Goal: Task Accomplishment & Management: Manage account settings

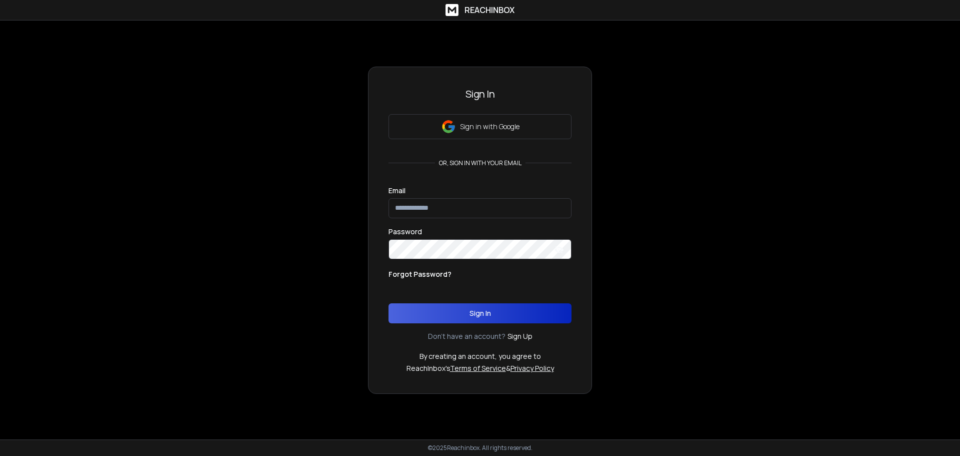
click at [506, 59] on button "Later" at bounding box center [512, 64] width 45 height 25
click at [449, 205] on input "email" at bounding box center [480, 208] width 183 height 20
click at [389, 303] on button "Sign In" at bounding box center [480, 313] width 183 height 20
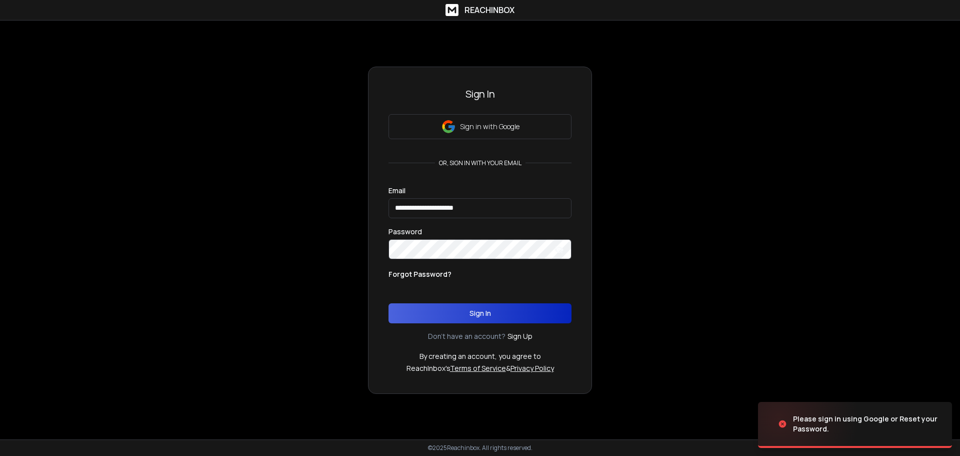
click at [389, 303] on button "Sign In" at bounding box center [480, 313] width 183 height 20
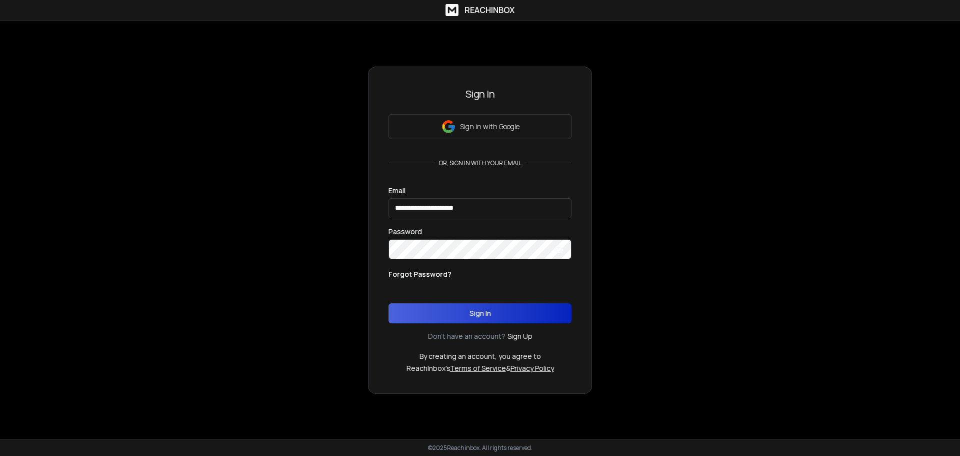
click at [389, 303] on button "Sign In" at bounding box center [480, 313] width 183 height 20
click at [523, 209] on input "**********" at bounding box center [480, 208] width 183 height 20
click at [523, 208] on input "**********" at bounding box center [480, 208] width 183 height 20
paste input "*******"
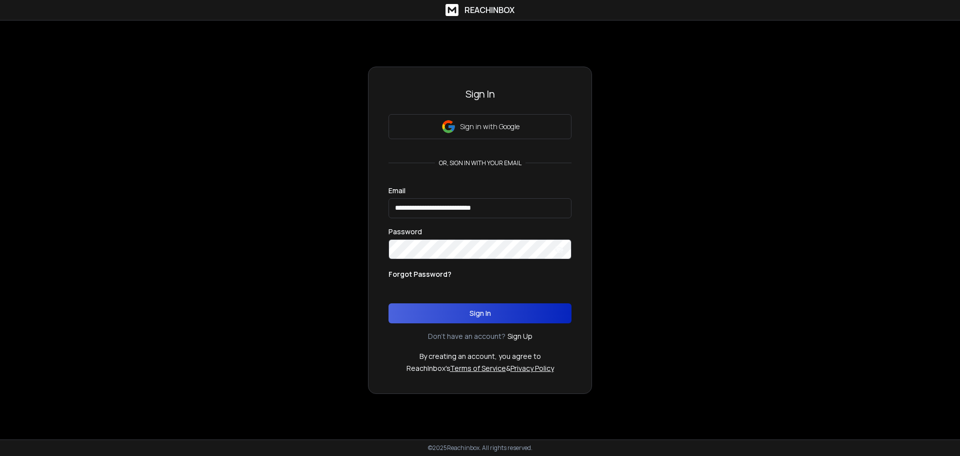
type input "**********"
click at [558, 250] on icon at bounding box center [559, 249] width 7 height 7
click at [389, 303] on button "Sign In" at bounding box center [480, 313] width 183 height 20
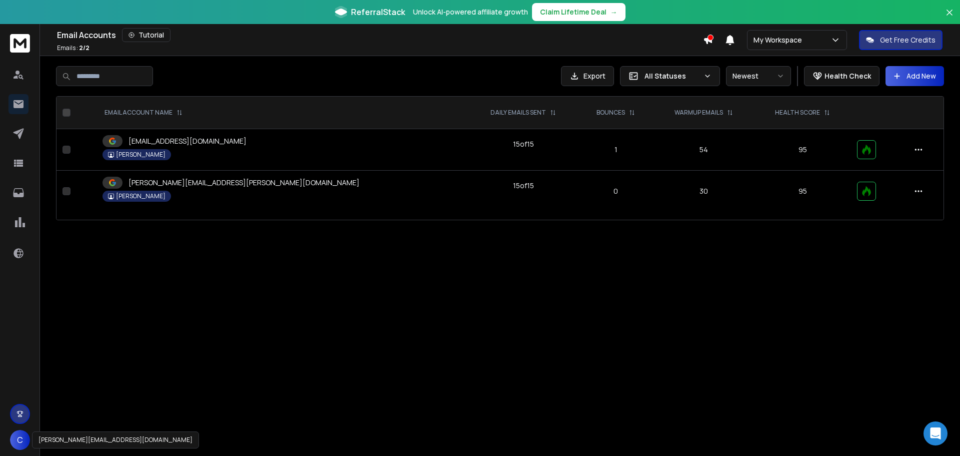
click at [13, 437] on span "C" at bounding box center [20, 440] width 20 height 20
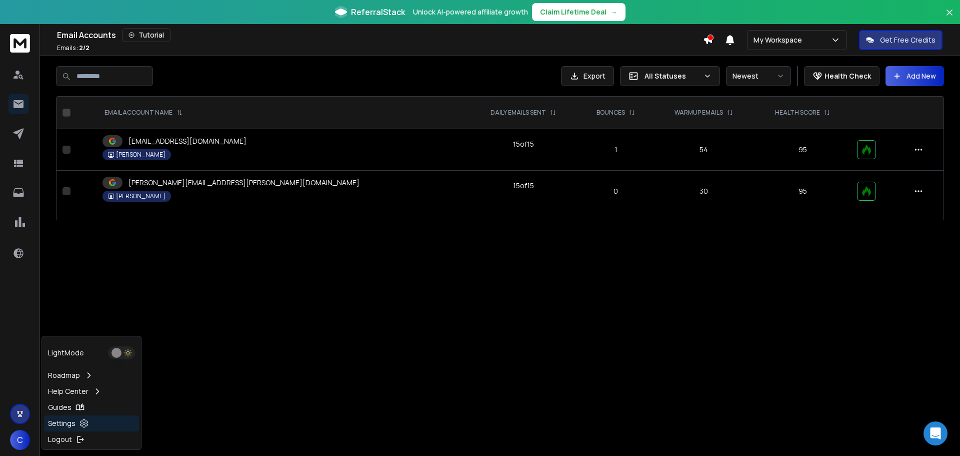
click at [75, 420] on p "Settings" at bounding box center [62, 423] width 28 height 10
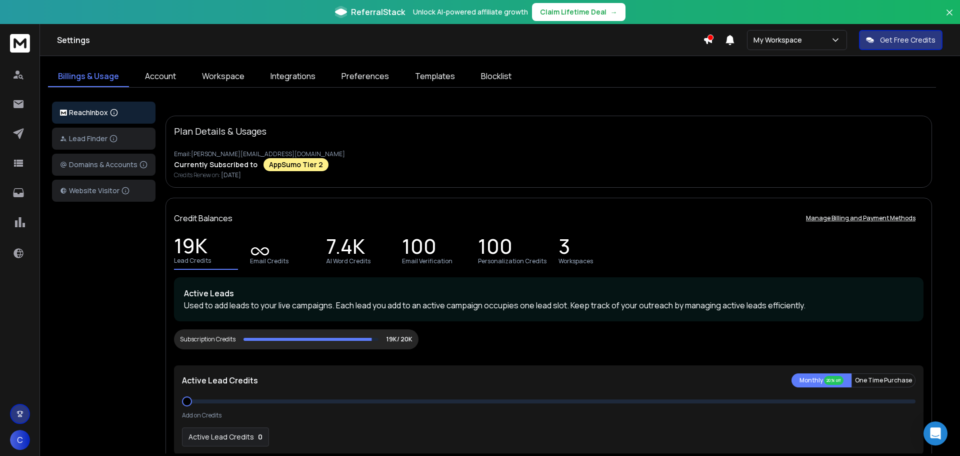
click at [166, 76] on link "Account" at bounding box center [160, 76] width 51 height 21
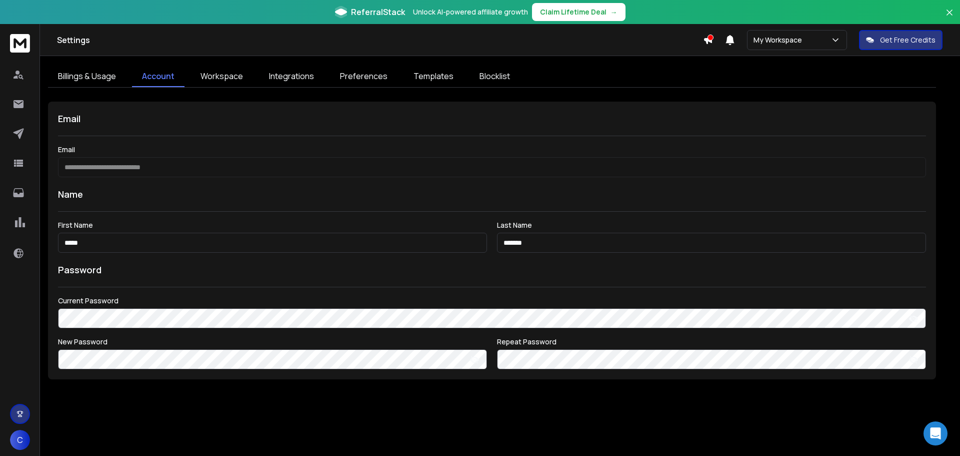
click at [219, 69] on link "Workspace" at bounding box center [222, 76] width 63 height 21
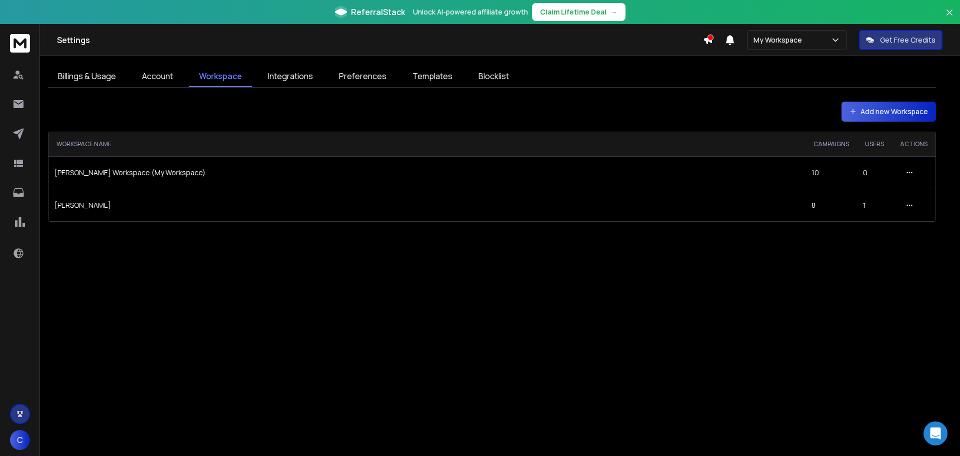
click at [285, 74] on link "Integrations" at bounding box center [290, 76] width 65 height 21
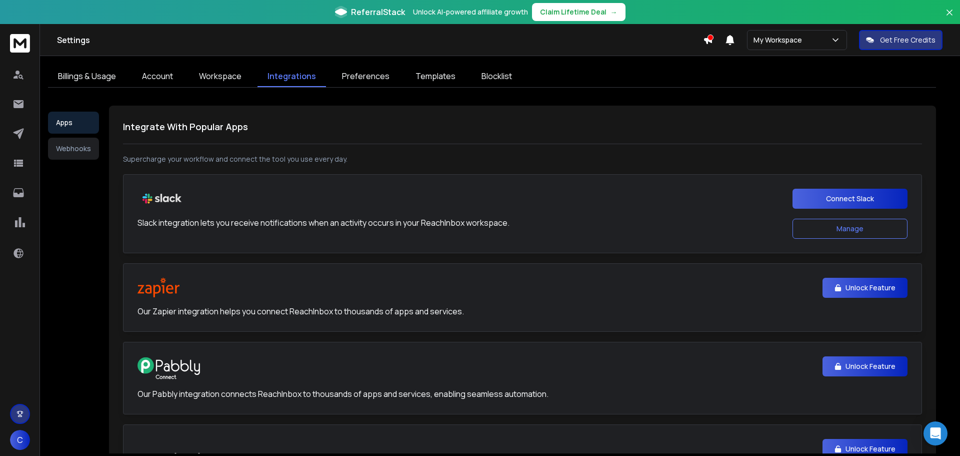
click at [353, 74] on link "Preferences" at bounding box center [366, 76] width 68 height 21
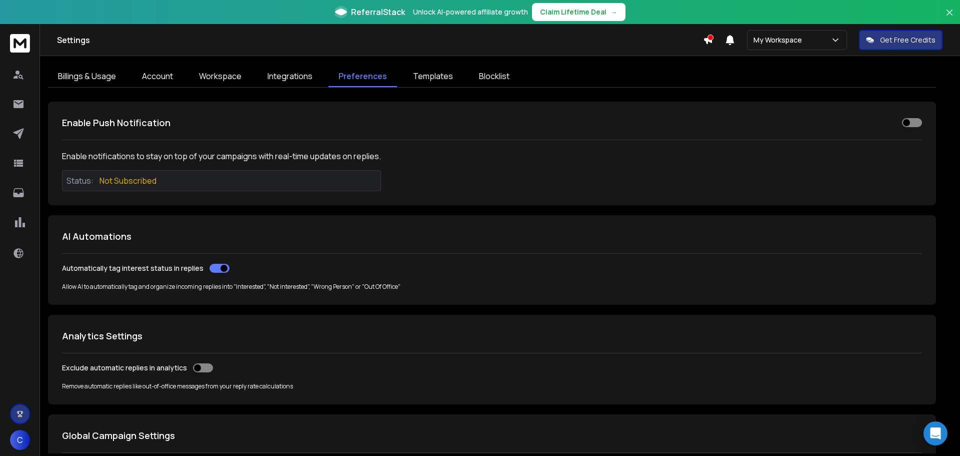
scroll to position [100, 0]
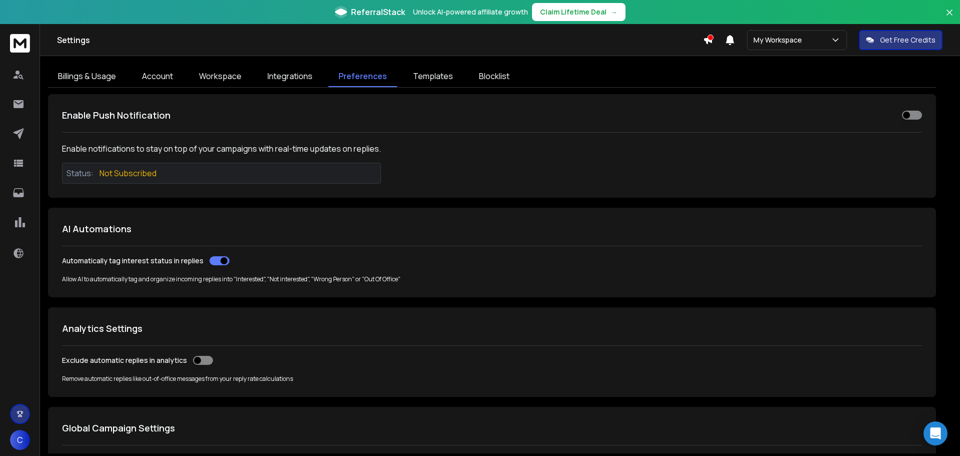
click at [435, 72] on link "Templates" at bounding box center [433, 76] width 60 height 21
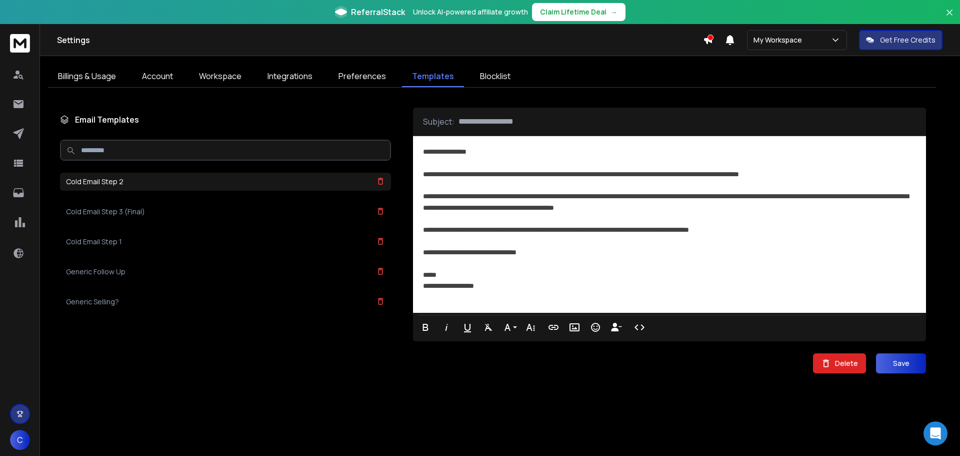
click at [475, 73] on link "Blocklist" at bounding box center [495, 76] width 51 height 21
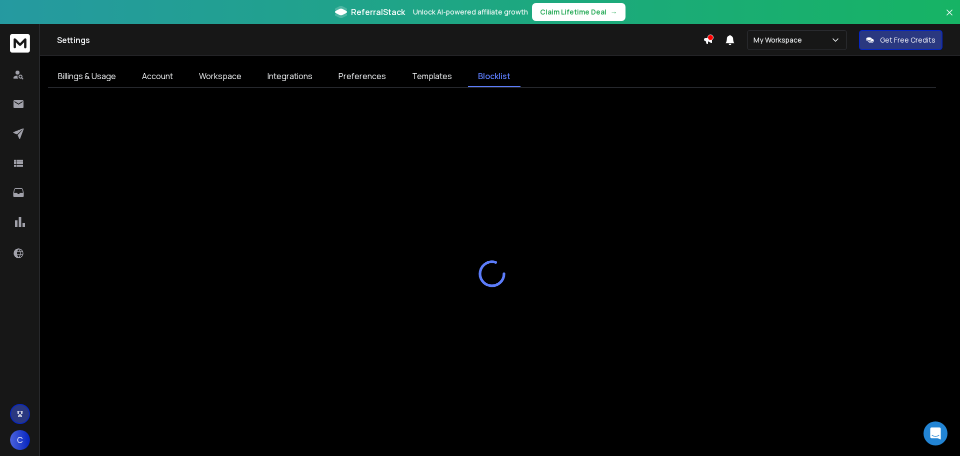
click at [88, 76] on link "Billings & Usage" at bounding box center [87, 76] width 78 height 21
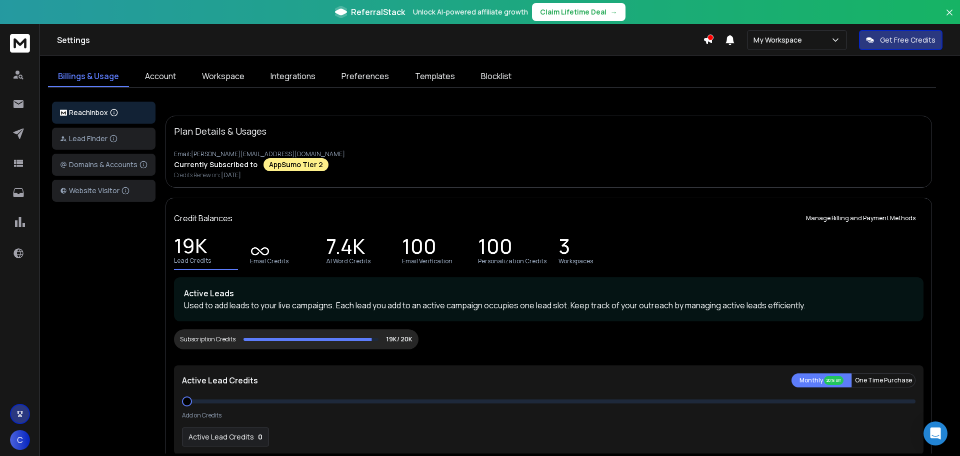
click at [96, 191] on button "Website Visitor" at bounding box center [104, 191] width 104 height 22
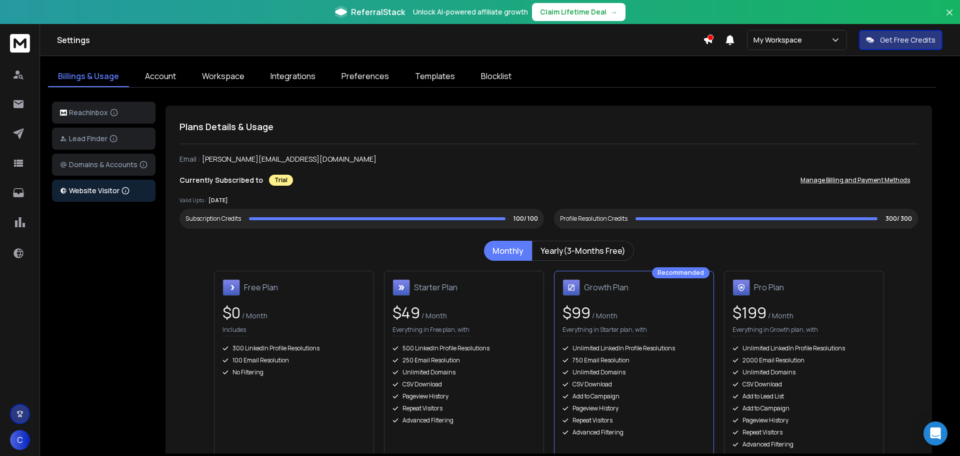
click at [95, 163] on button "Domains & Accounts" at bounding box center [104, 165] width 104 height 22
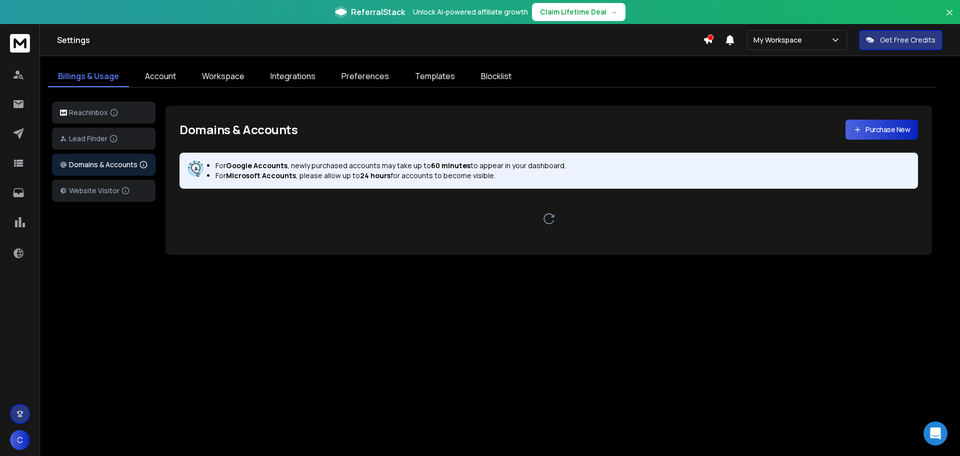
click at [88, 131] on button "Lead Finder" at bounding box center [104, 139] width 104 height 22
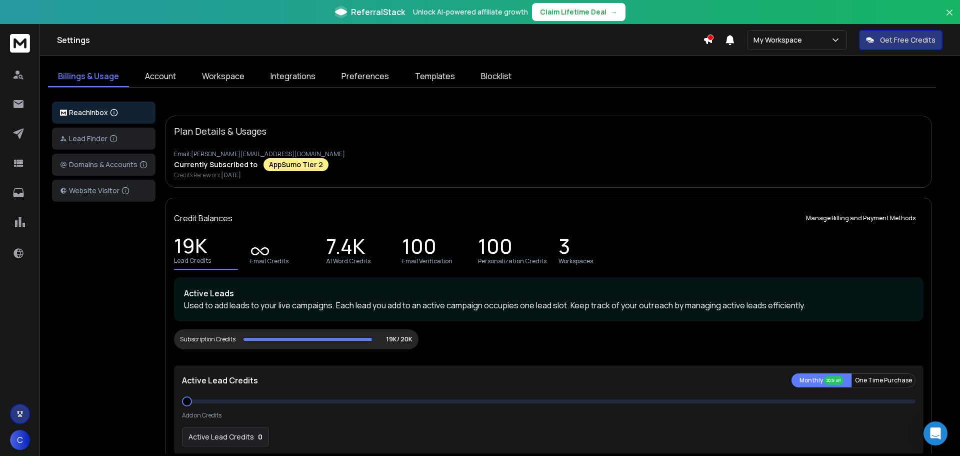
click at [82, 115] on button "ReachInbox" at bounding box center [104, 113] width 104 height 22
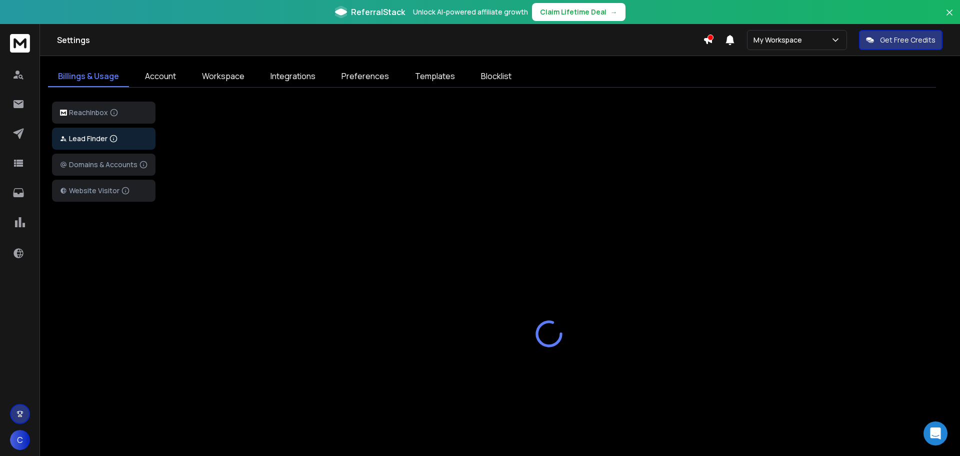
click at [99, 138] on button "Lead Finder" at bounding box center [104, 139] width 104 height 22
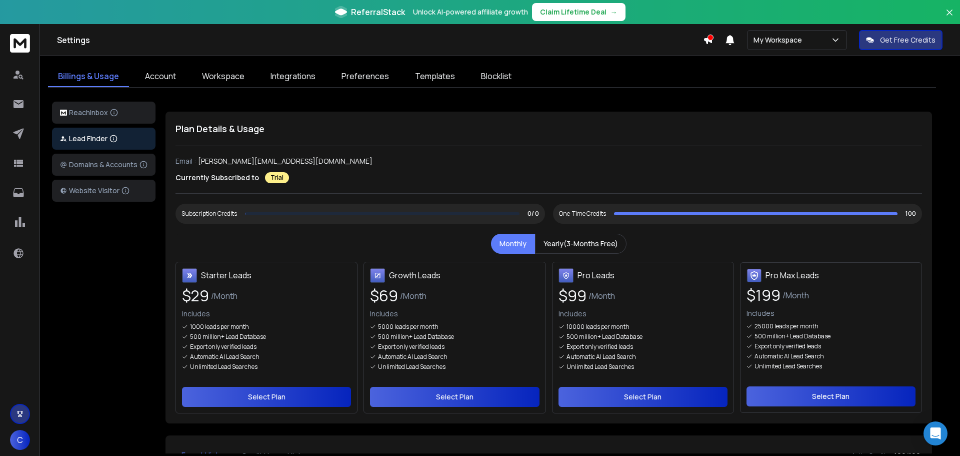
click at [106, 116] on button "ReachInbox" at bounding box center [104, 113] width 104 height 22
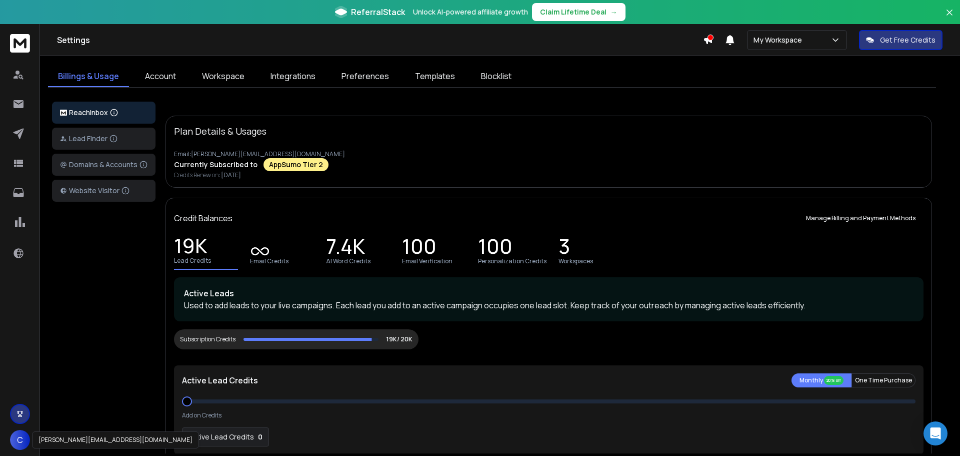
click at [18, 438] on span "C" at bounding box center [20, 440] width 20 height 20
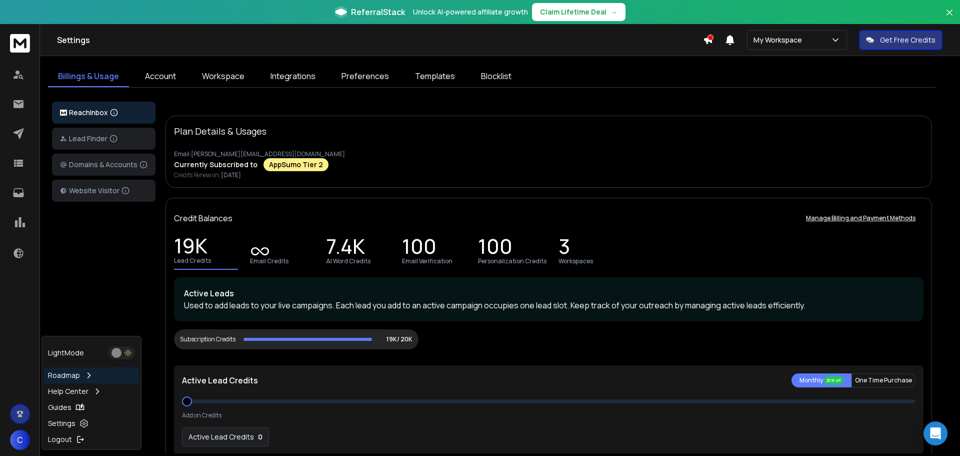
click at [113, 354] on button "button" at bounding box center [121, 352] width 27 height 13
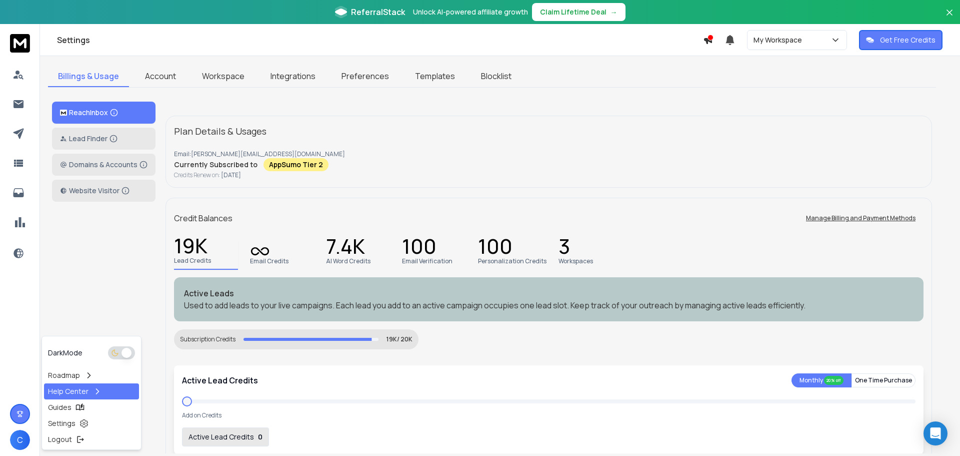
click at [82, 392] on p "Help Center" at bounding box center [68, 391] width 41 height 10
click at [164, 74] on link "Account" at bounding box center [160, 76] width 51 height 21
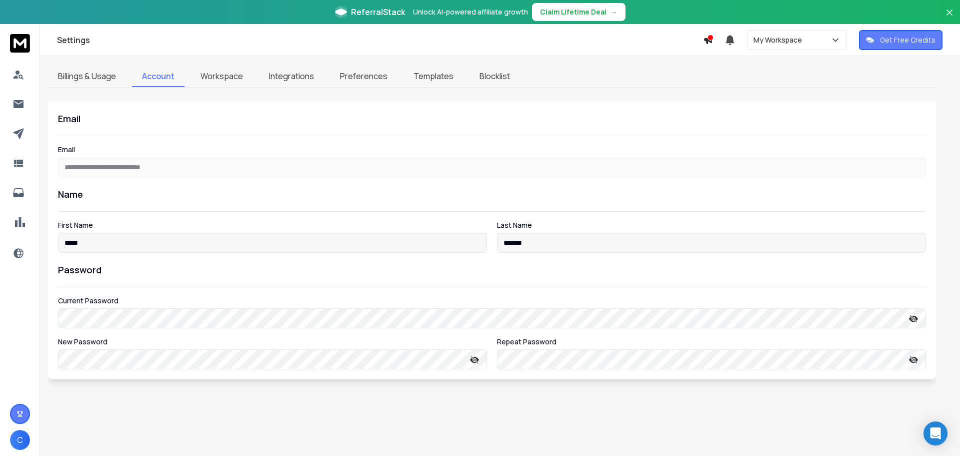
drag, startPoint x: 17, startPoint y: 31, endPoint x: 17, endPoint y: 37, distance: 6.0
click at [17, 32] on div "C" at bounding box center [20, 242] width 40 height 436
click at [24, 47] on icon at bounding box center [20, 43] width 20 height 19
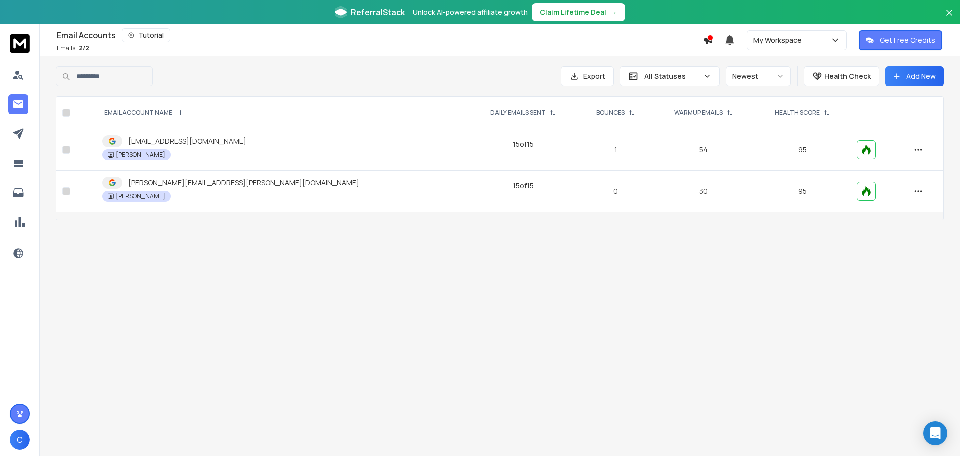
click at [908, 76] on button "Add New" at bounding box center [915, 76] width 59 height 20
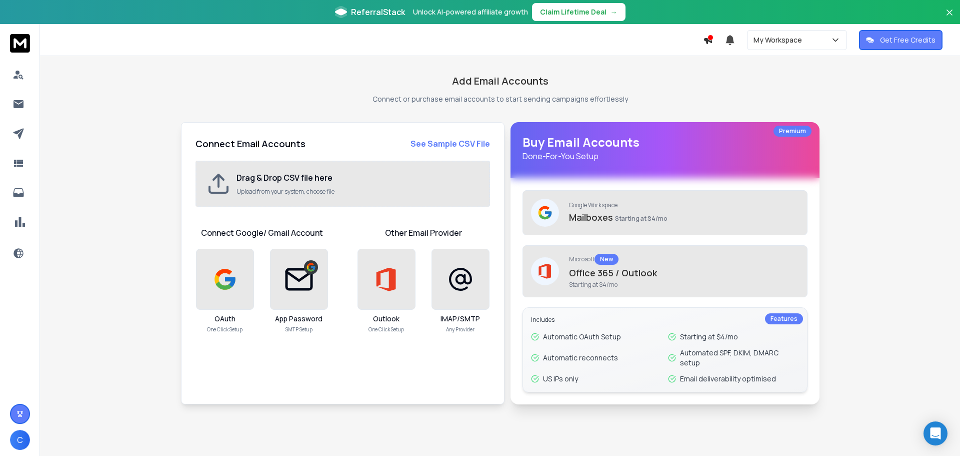
click at [390, 291] on div at bounding box center [386, 279] width 25 height 28
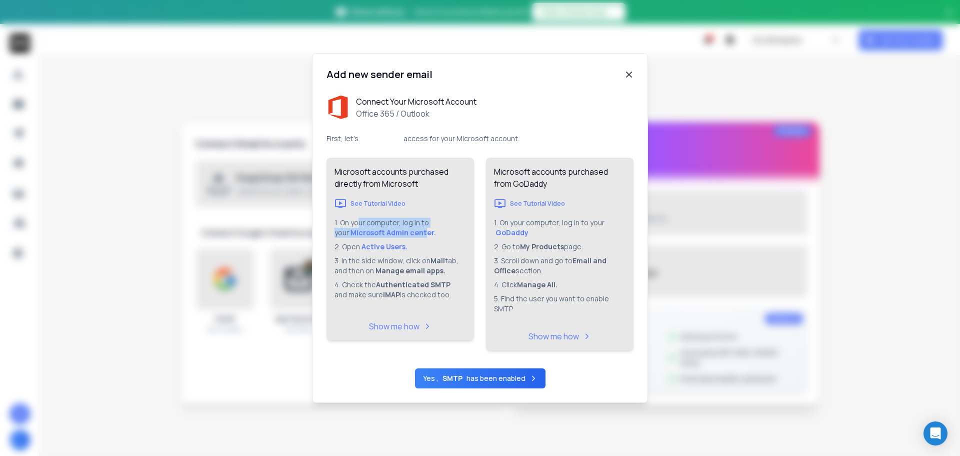
drag, startPoint x: 361, startPoint y: 229, endPoint x: 424, endPoint y: 244, distance: 64.8
click at [424, 244] on ol "1. On your computer, log in to your Microsoft Admin center. 2. Open Active User…" at bounding box center [401, 261] width 148 height 102
click at [434, 260] on ol "1. On your computer, log in to your Microsoft Admin center. 2. Open Active User…" at bounding box center [401, 261] width 148 height 102
click at [626, 79] on icon at bounding box center [629, 74] width 9 height 9
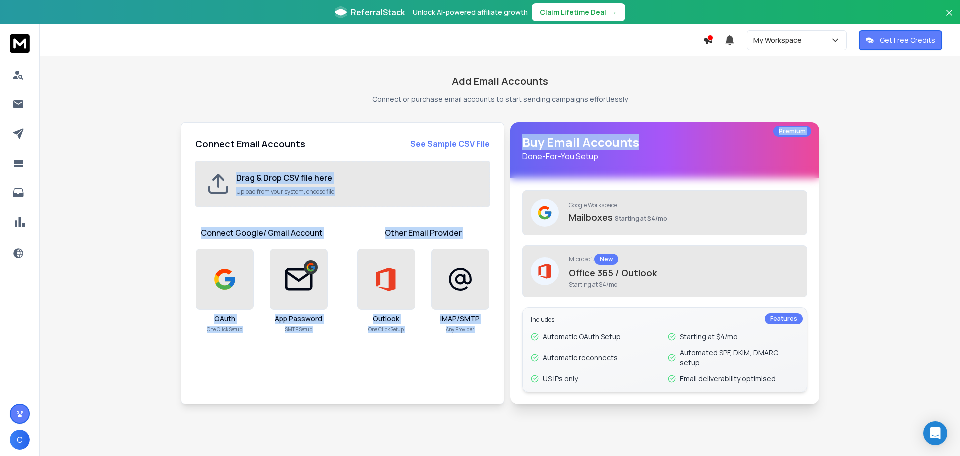
drag, startPoint x: 657, startPoint y: 148, endPoint x: 490, endPoint y: 138, distance: 167.4
click at [490, 138] on div "Connect Email Accounts See Sample CSV File Drag & Drop CSV file here Upload fro…" at bounding box center [500, 263] width 703 height 282
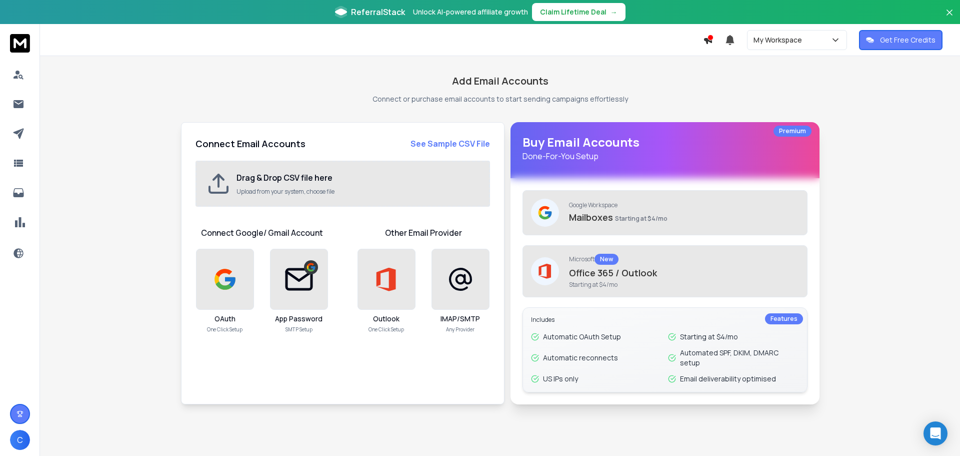
click at [577, 155] on p "Done-For-You Setup" at bounding box center [665, 156] width 285 height 12
click at [411, 280] on div at bounding box center [387, 279] width 58 height 61
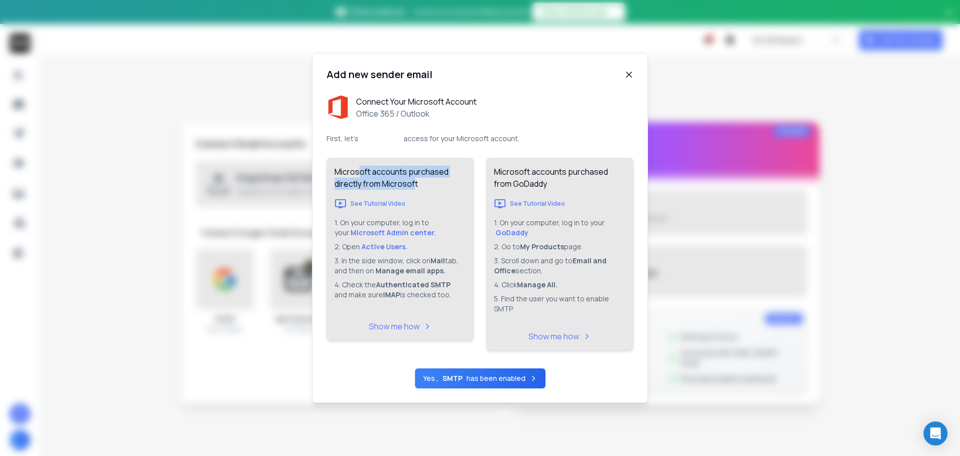
drag, startPoint x: 360, startPoint y: 180, endPoint x: 415, endPoint y: 195, distance: 57.2
click at [415, 195] on h1 "Microsoft accounts purchased directly from Microsoft" at bounding box center [401, 178] width 148 height 40
click at [423, 193] on h1 "Microsoft accounts purchased directly from Microsoft" at bounding box center [401, 178] width 148 height 40
click at [628, 78] on icon at bounding box center [629, 75] width 6 height 6
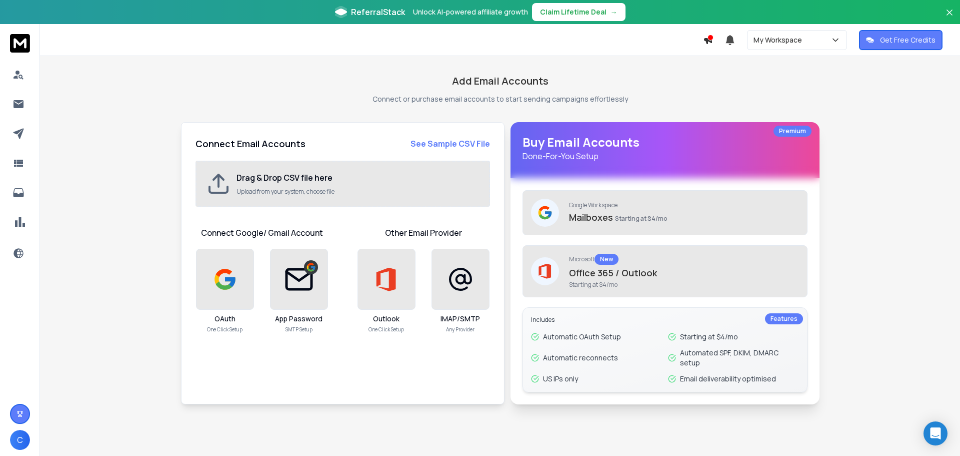
click at [459, 274] on icon at bounding box center [460, 279] width 25 height 30
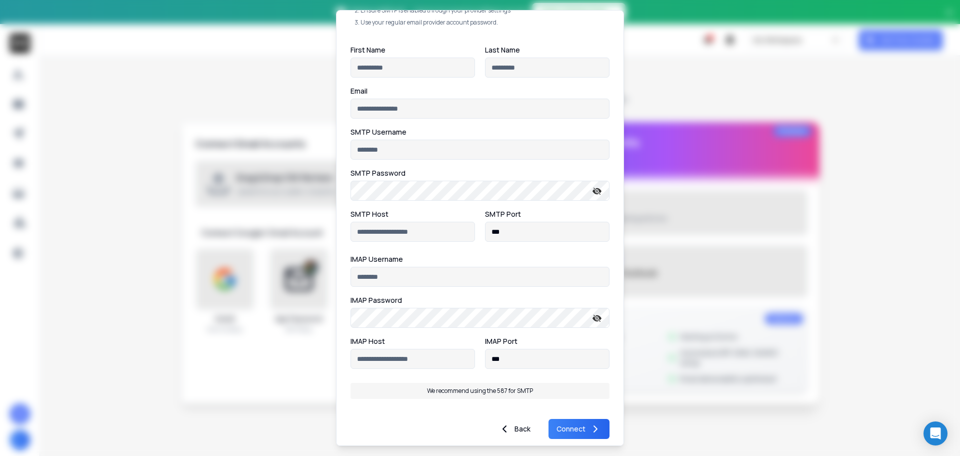
scroll to position [122, 0]
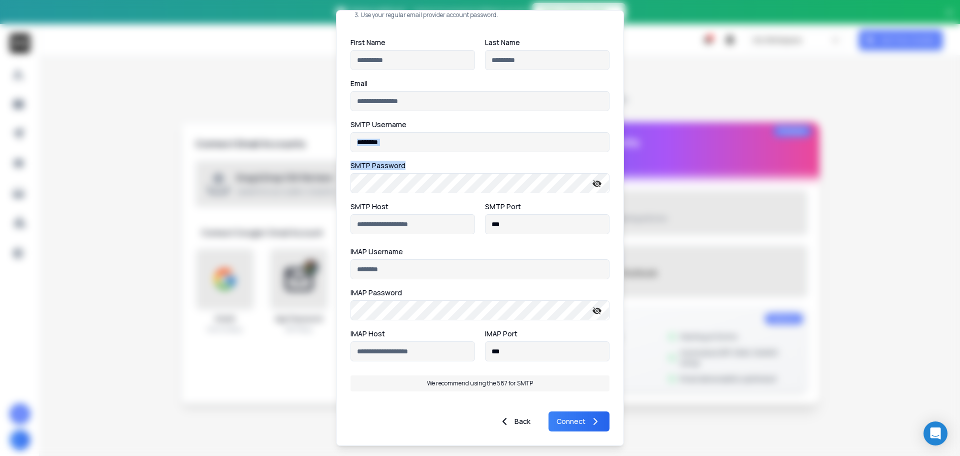
drag, startPoint x: 698, startPoint y: 158, endPoint x: 697, endPoint y: 174, distance: 15.6
click at [697, 173] on div "Add new sender email Connect your custom account Configure (IMAP + SMTP) Quick …" at bounding box center [480, 228] width 960 height 456
click at [526, 420] on button "Back" at bounding box center [515, 421] width 48 height 20
